Goal: Find specific page/section: Find specific page/section

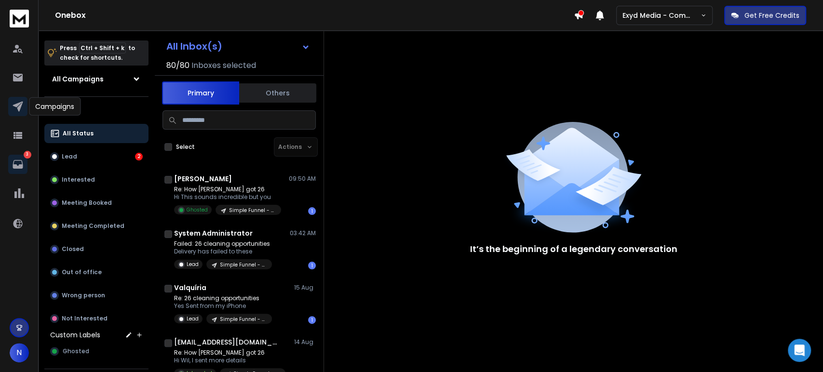
click at [14, 101] on icon at bounding box center [18, 107] width 12 height 12
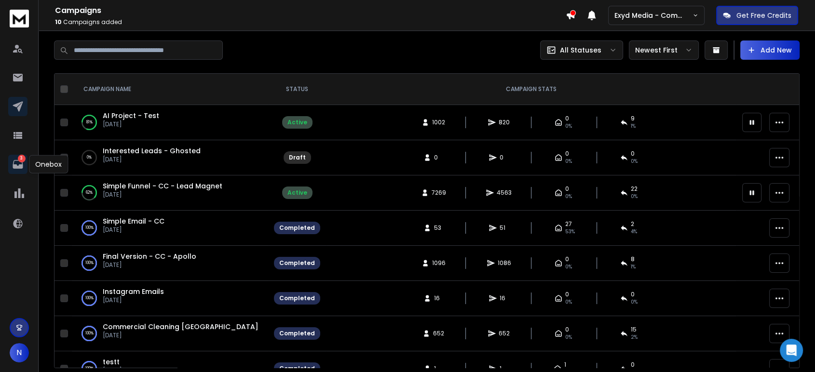
click at [16, 156] on link "3" at bounding box center [17, 164] width 19 height 19
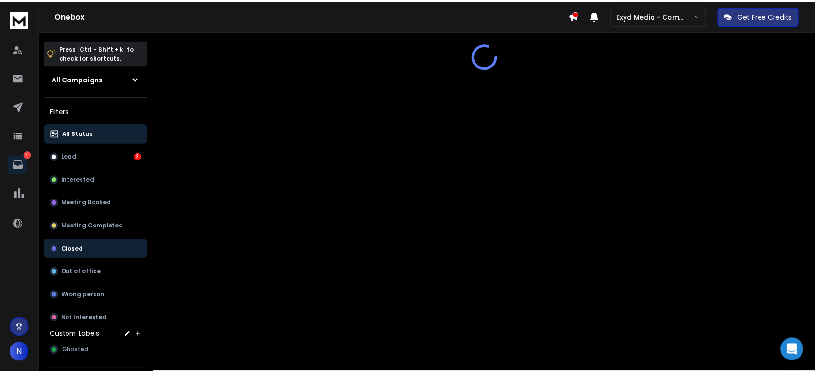
scroll to position [178, 0]
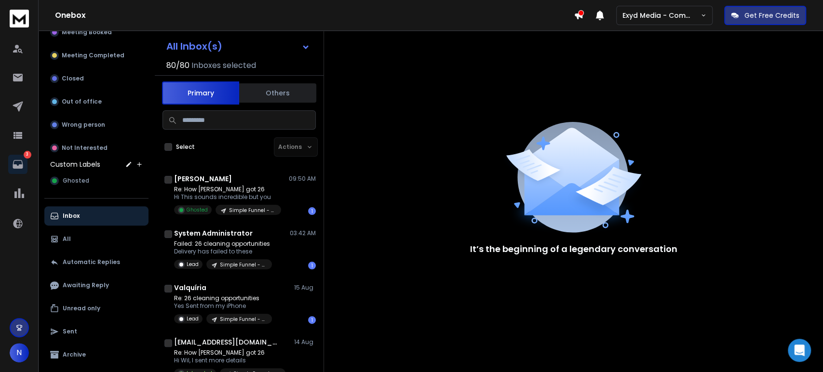
click at [92, 265] on div "Inbox All Automatic Replies Awaiting Reply Unread only Sent Archive" at bounding box center [96, 285] width 104 height 158
click at [91, 258] on p "Automatic Replies" at bounding box center [91, 262] width 57 height 8
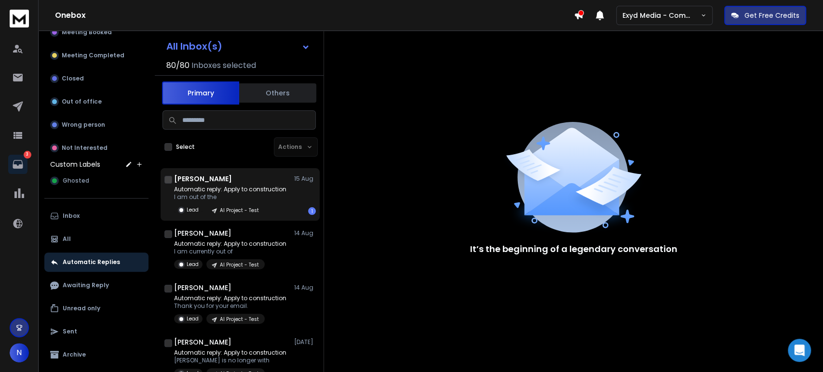
click at [222, 187] on p "Automatic reply: Apply to construction" at bounding box center [230, 190] width 112 height 8
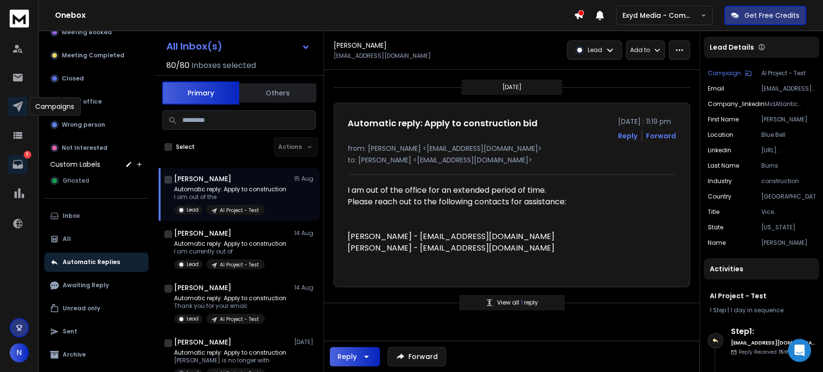
click at [9, 106] on link at bounding box center [17, 106] width 19 height 19
